Goal: Task Accomplishment & Management: Use online tool/utility

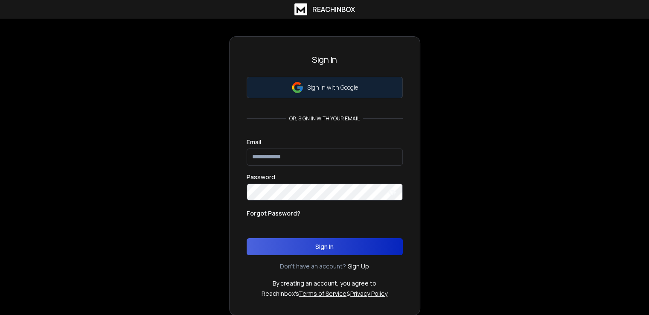
click at [333, 89] on p "Sign in with Google" at bounding box center [332, 87] width 51 height 9
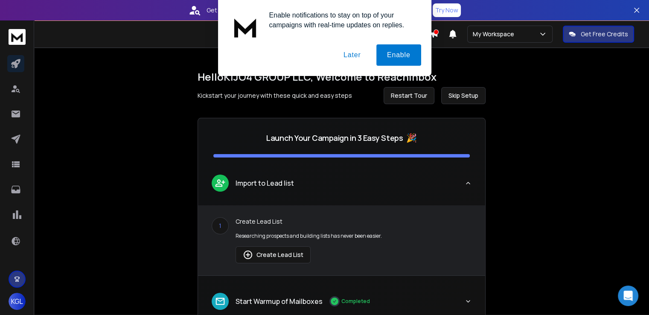
click at [350, 55] on button "Later" at bounding box center [352, 54] width 38 height 21
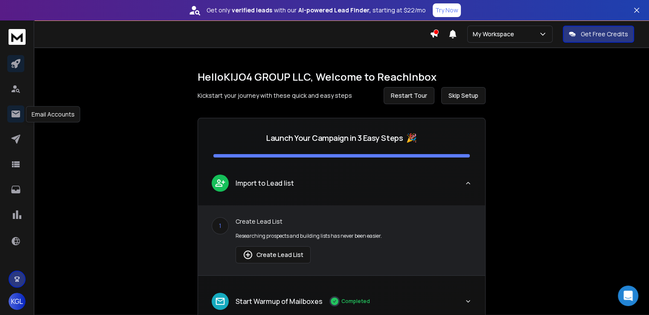
click at [14, 111] on icon at bounding box center [16, 113] width 9 height 7
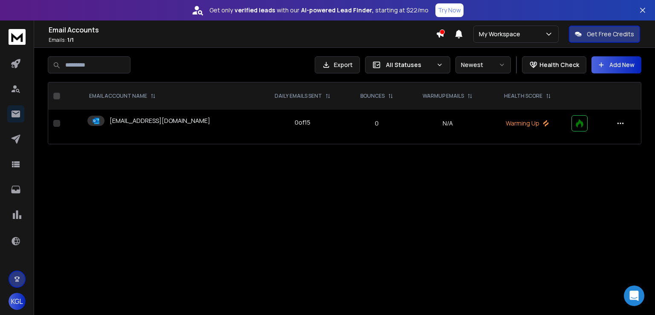
click at [15, 148] on div at bounding box center [17, 141] width 20 height 20
click at [17, 141] on icon at bounding box center [15, 138] width 9 height 9
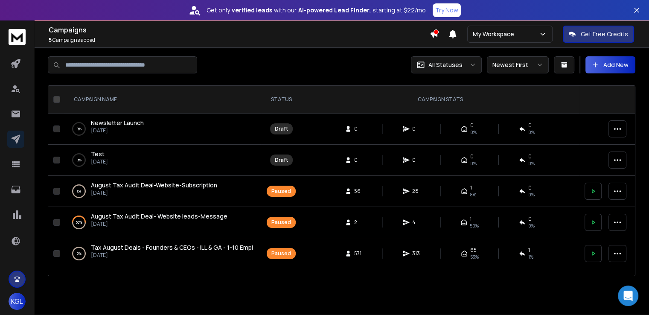
click at [127, 118] on td "0 % Newsletter Launch [DATE]" at bounding box center [163, 128] width 198 height 31
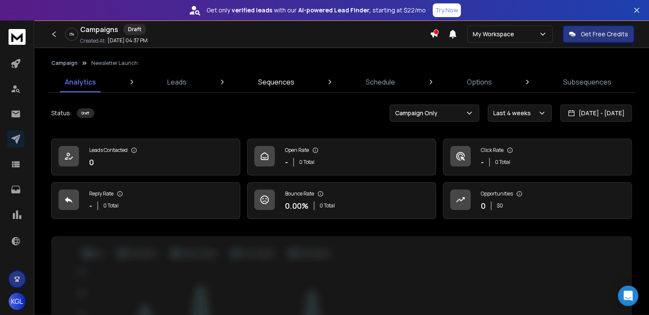
click at [271, 81] on p "Sequences" at bounding box center [276, 82] width 36 height 10
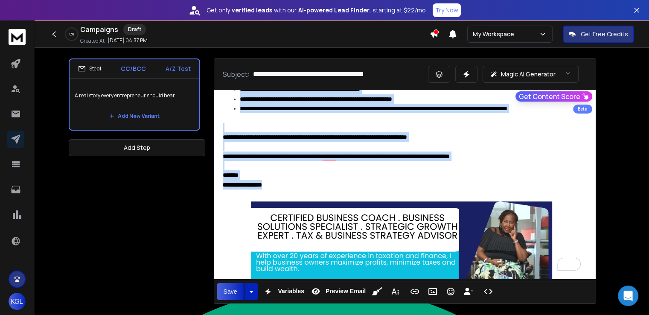
drag, startPoint x: 223, startPoint y: 156, endPoint x: 276, endPoint y: 183, distance: 58.6
type textarea "**********"
click at [276, 183] on div "**********" at bounding box center [404, 184] width 381 height 189
copy div "**********"
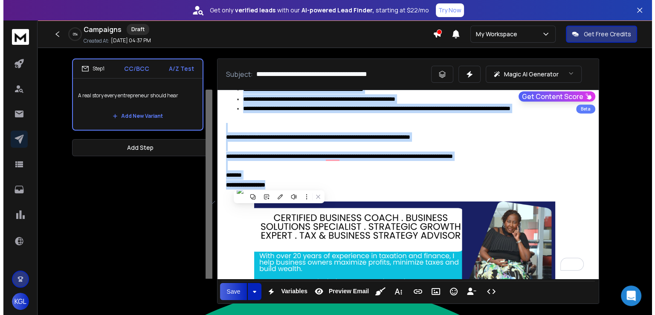
scroll to position [302, 0]
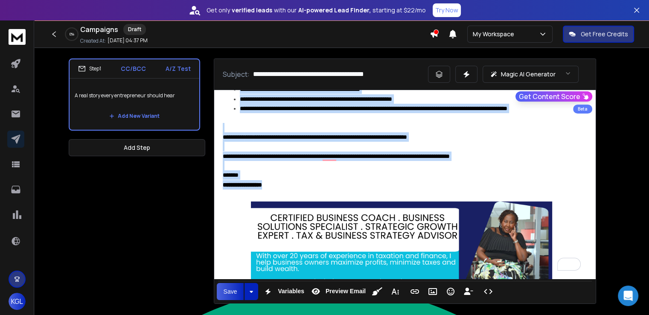
copy div "**********"
click at [337, 140] on div "**********" at bounding box center [402, 137] width 358 height 29
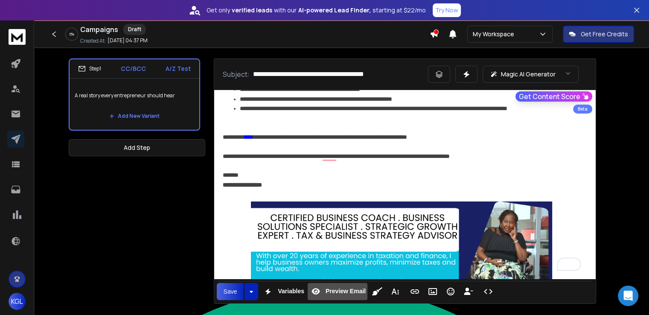
click at [337, 289] on span "Preview Email" at bounding box center [346, 290] width 44 height 7
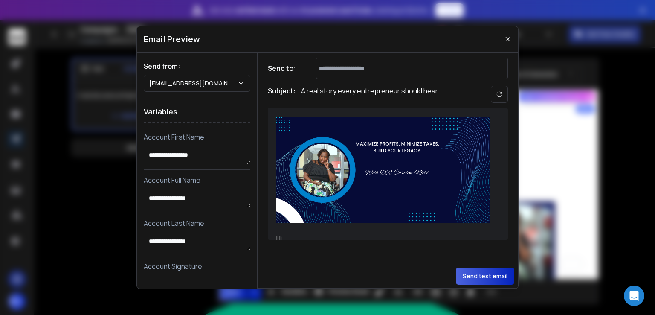
click at [507, 126] on div "Hi, Not long ago, I sat with a business owner who felt like giving up. Her pass…" at bounding box center [388, 174] width 240 height 132
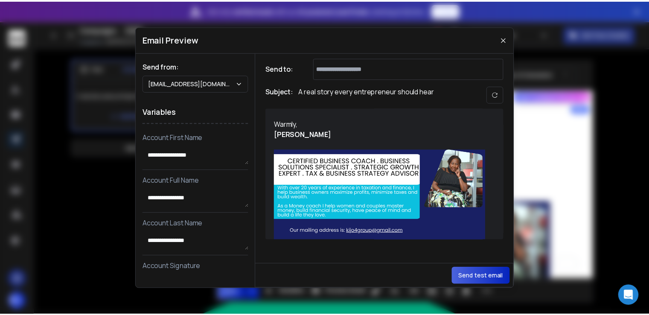
scroll to position [438, 0]
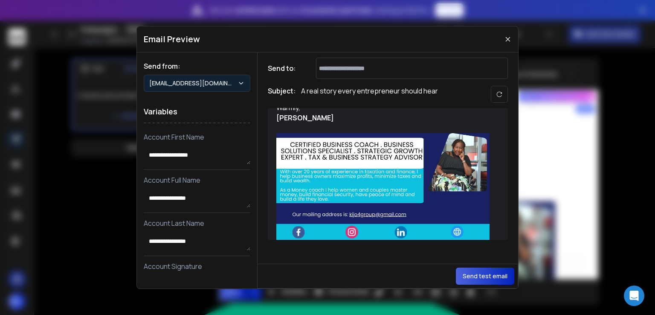
click at [238, 90] on button "[EMAIL_ADDRESS][DOMAIN_NAME]" at bounding box center [197, 83] width 107 height 17
click at [212, 110] on input "text" at bounding box center [202, 106] width 78 height 19
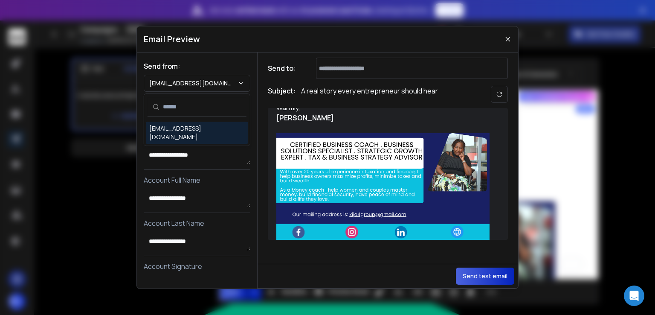
click at [508, 38] on icon at bounding box center [508, 39] width 7 height 7
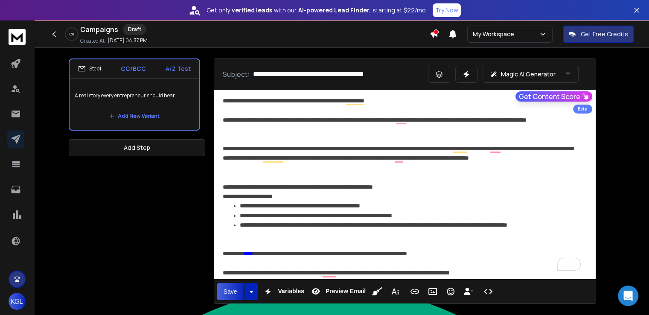
scroll to position [129, 0]
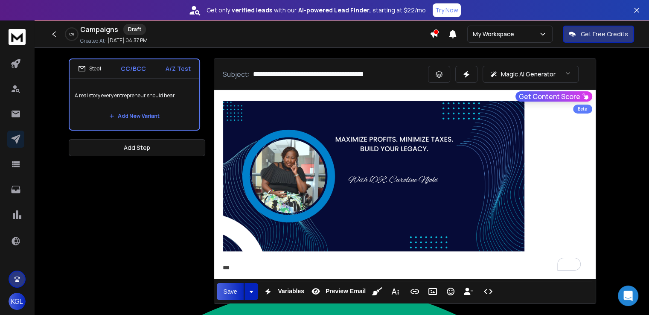
click at [415, 199] on img "To enrich screen reader interactions, please activate Accessibility in Grammarl…" at bounding box center [374, 176] width 302 height 151
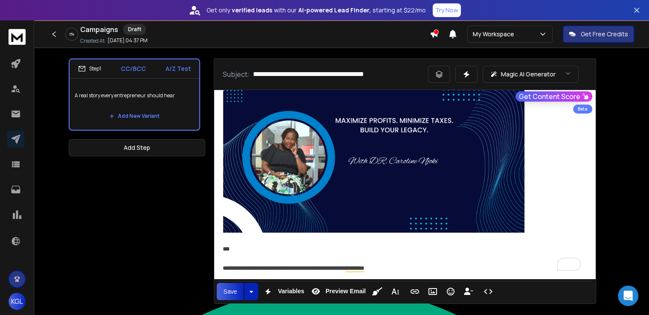
click at [499, 159] on img "To enrich screen reader interactions, please activate Accessibility in Grammarl…" at bounding box center [374, 157] width 302 height 151
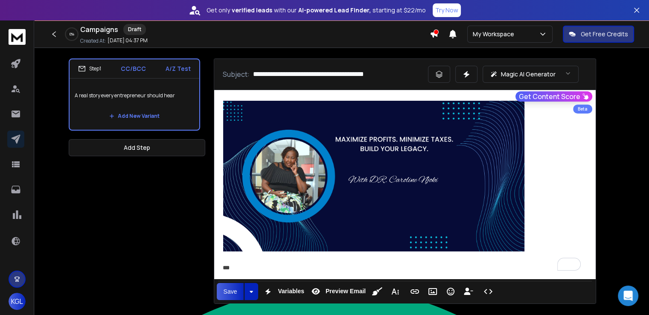
click at [520, 230] on img "To enrich screen reader interactions, please activate Accessibility in Grammarl…" at bounding box center [374, 176] width 302 height 151
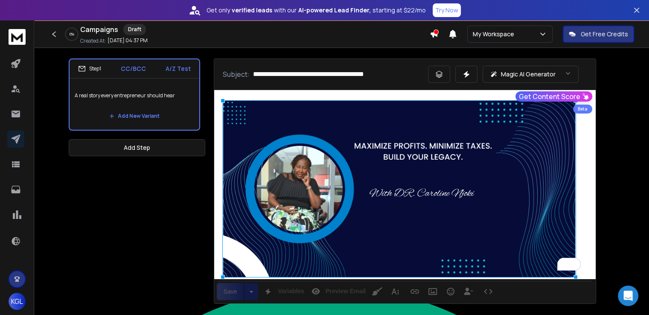
drag, startPoint x: 525, startPoint y: 251, endPoint x: 576, endPoint y: 237, distance: 52.6
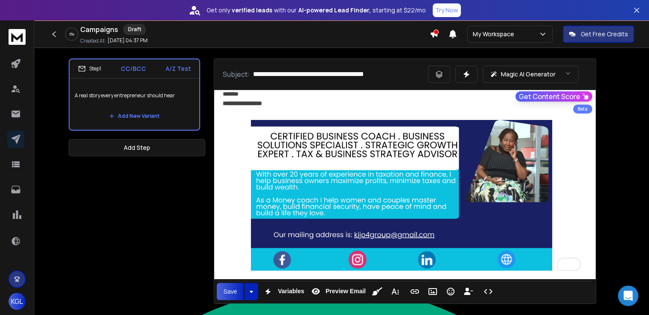
click at [272, 131] on img "To enrich screen reader interactions, please activate Accessibility in Grammarl…" at bounding box center [401, 195] width 302 height 151
